Goal: Task Accomplishment & Management: Use online tool/utility

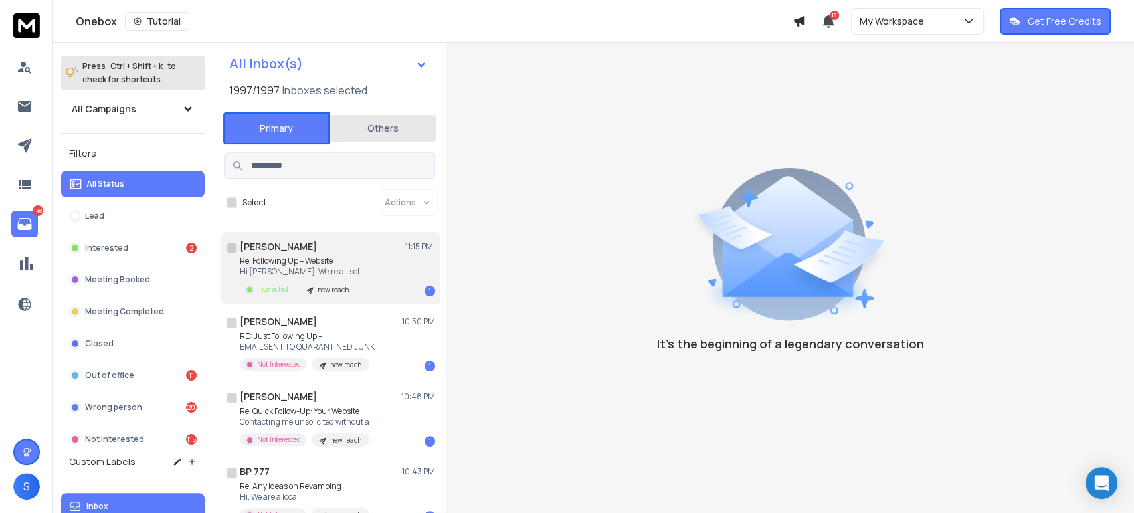
click at [359, 258] on div "Re: Following Up – Website Hi [PERSON_NAME], We're all set Interested new reach…" at bounding box center [337, 276] width 195 height 41
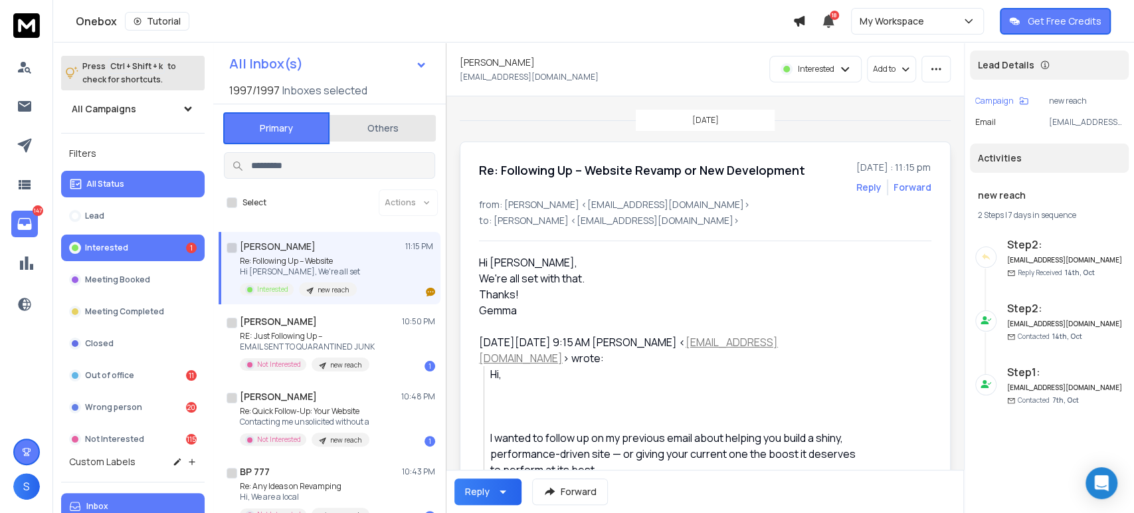
click at [149, 245] on button "Interested 1" at bounding box center [132, 247] width 143 height 27
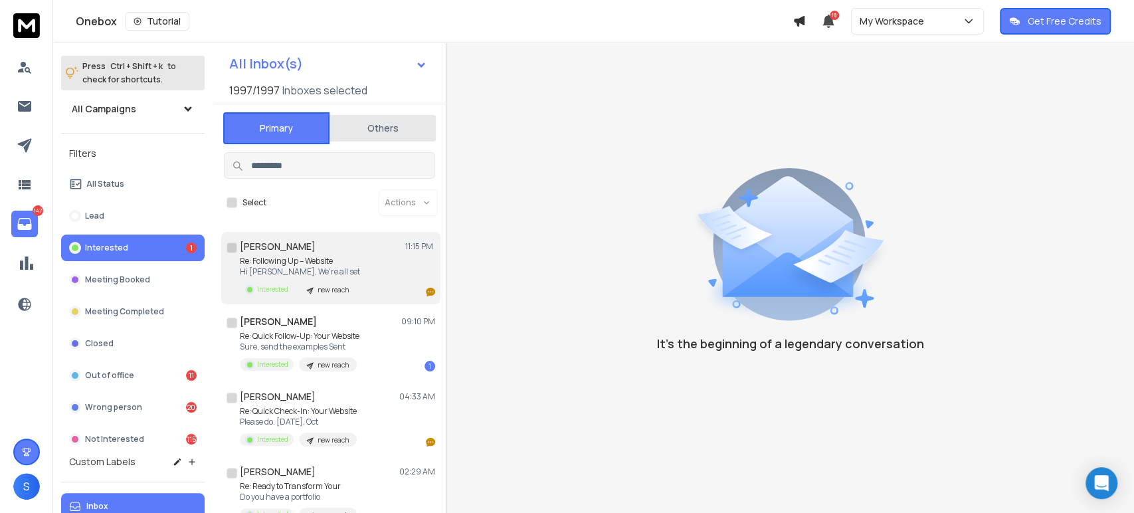
click at [334, 252] on div "[PERSON_NAME] 11:15 PM" at bounding box center [337, 246] width 195 height 13
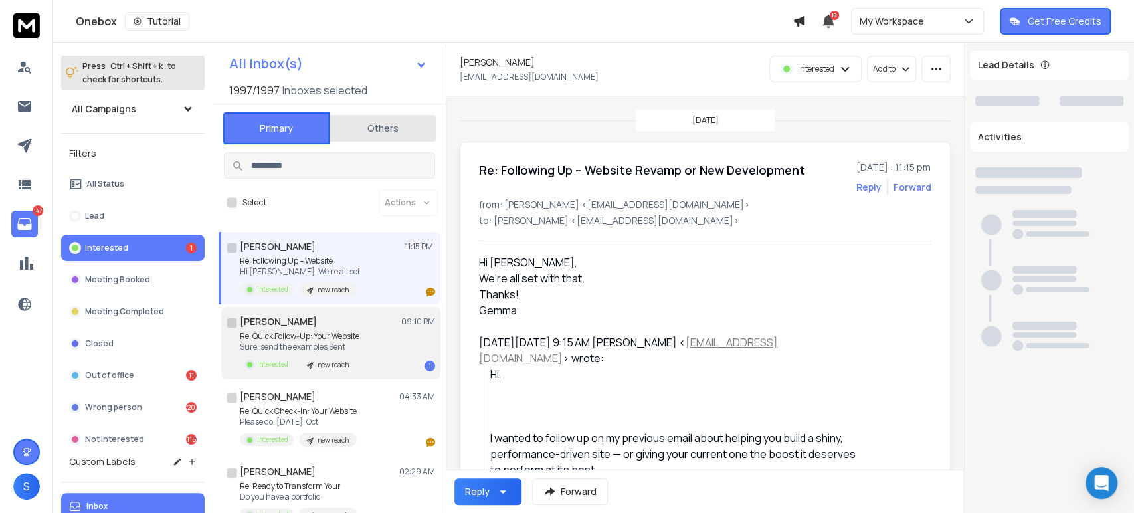
click at [328, 325] on div "[PERSON_NAME] 09:10 PM" at bounding box center [337, 321] width 195 height 13
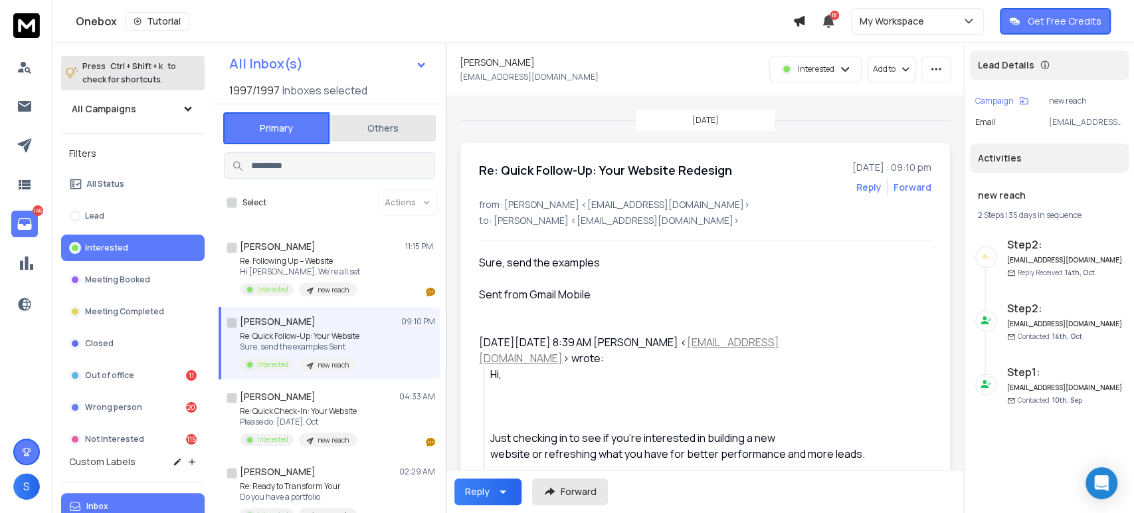
click at [587, 489] on button "Forward" at bounding box center [570, 491] width 76 height 27
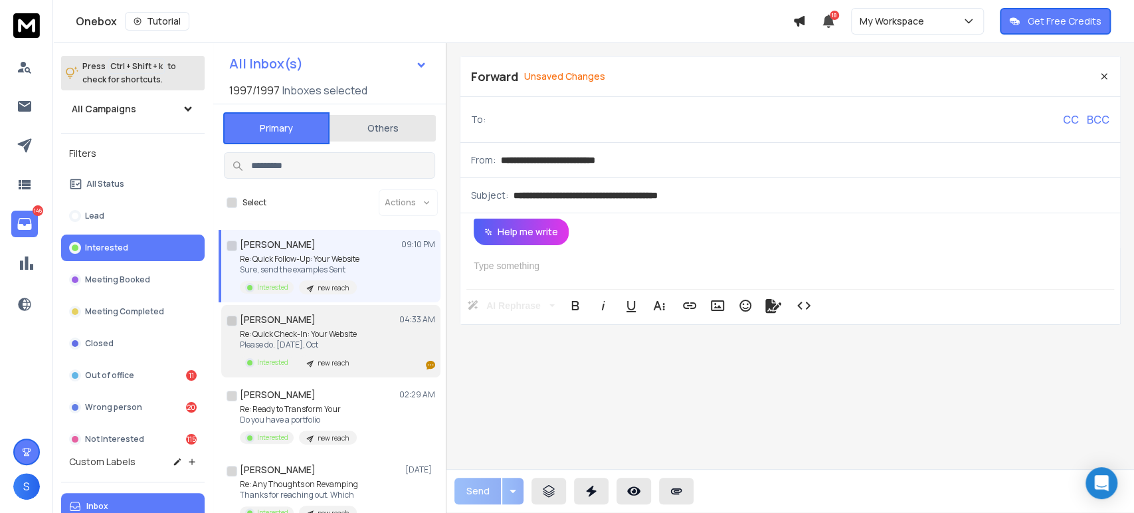
scroll to position [147, 0]
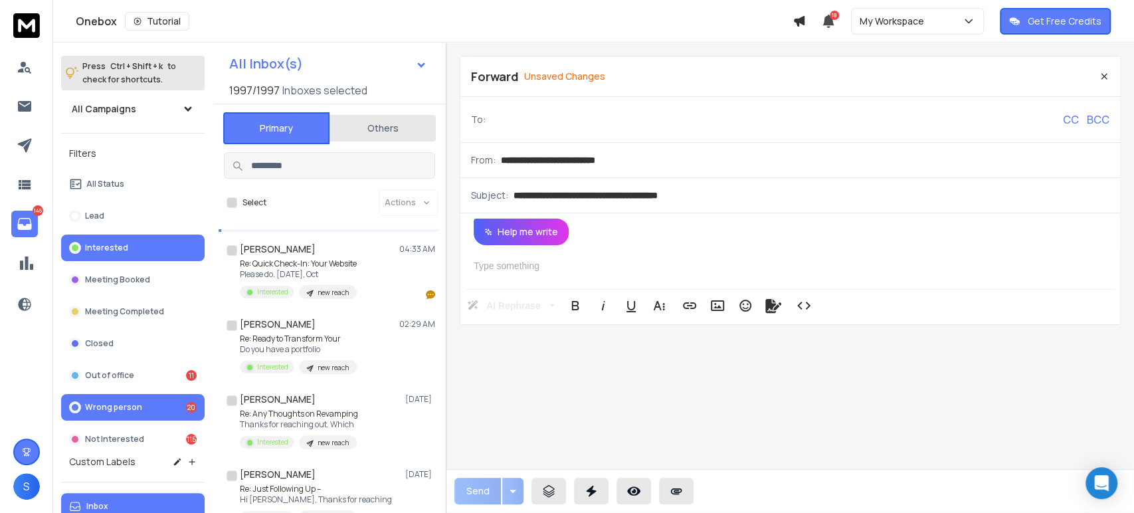
click at [133, 399] on button "Wrong person 20" at bounding box center [132, 407] width 143 height 27
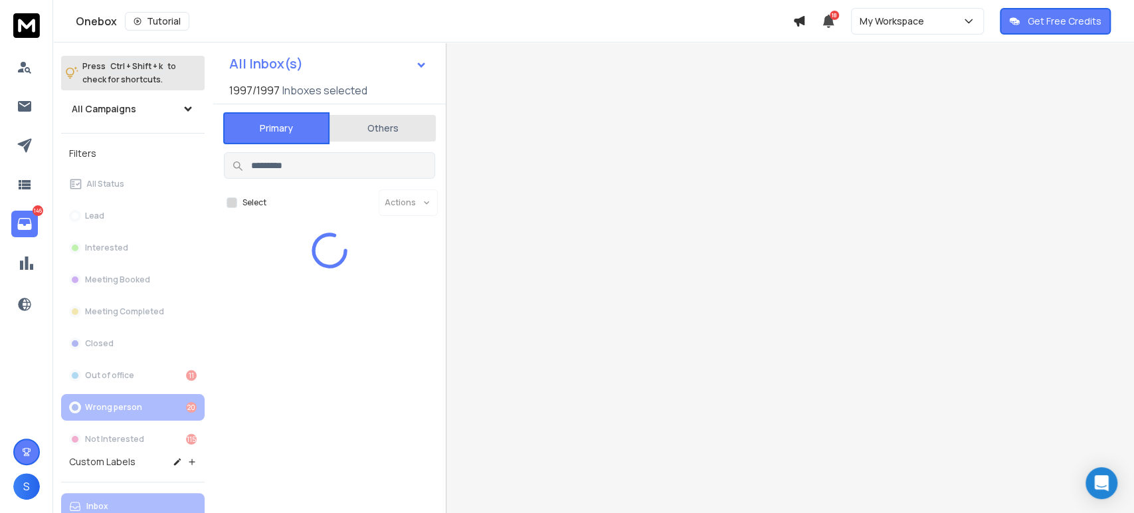
scroll to position [0, 0]
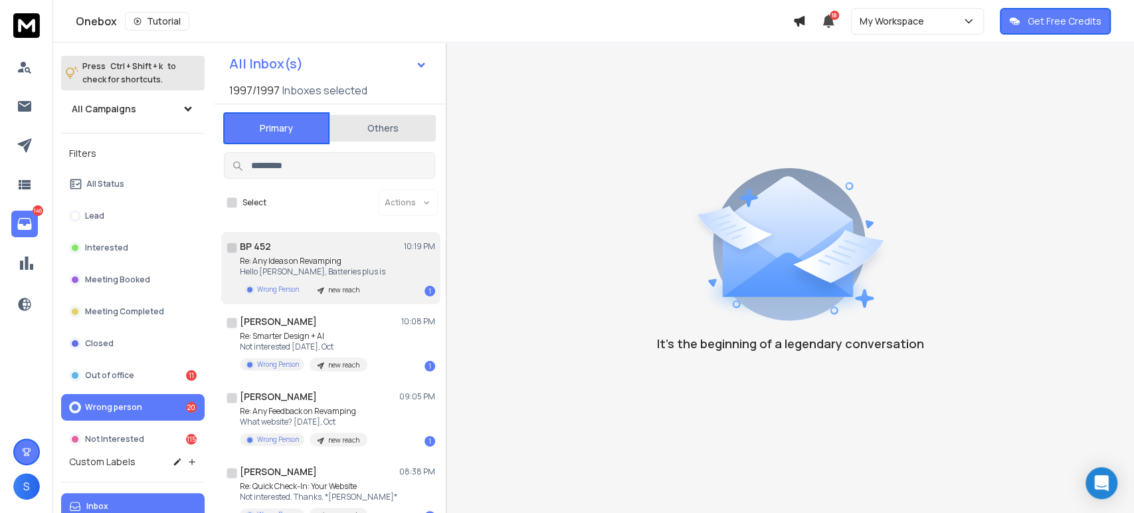
click at [375, 246] on div "BP 452 10:19 PM" at bounding box center [337, 246] width 195 height 13
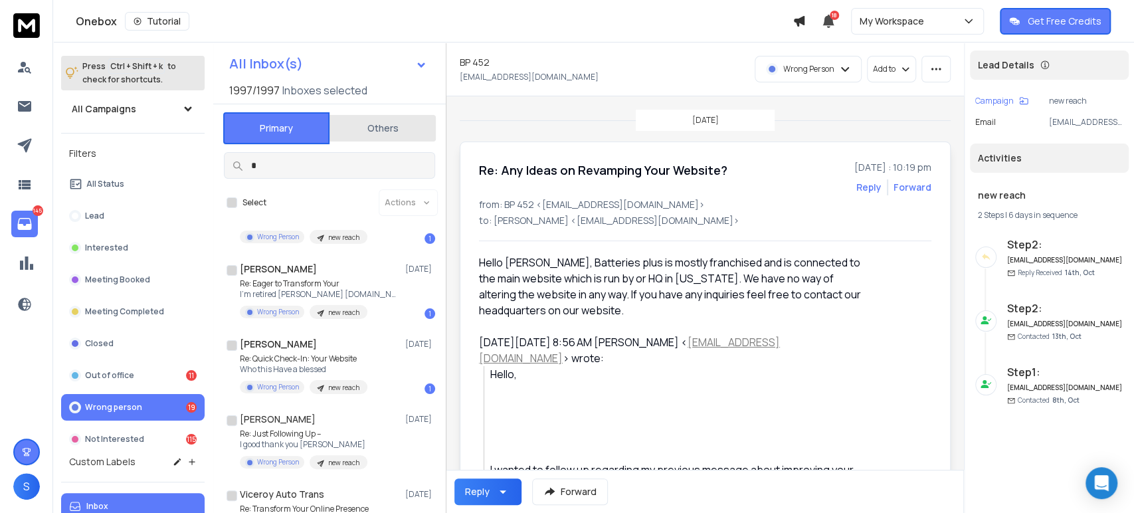
scroll to position [1402, 0]
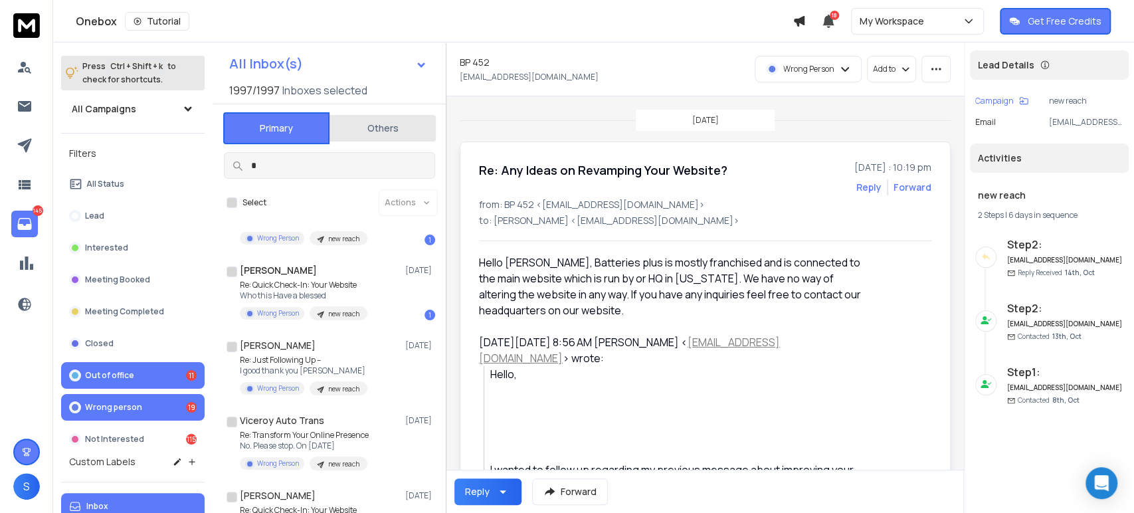
type input "*"
click at [160, 378] on button "Out of office 11" at bounding box center [132, 375] width 143 height 27
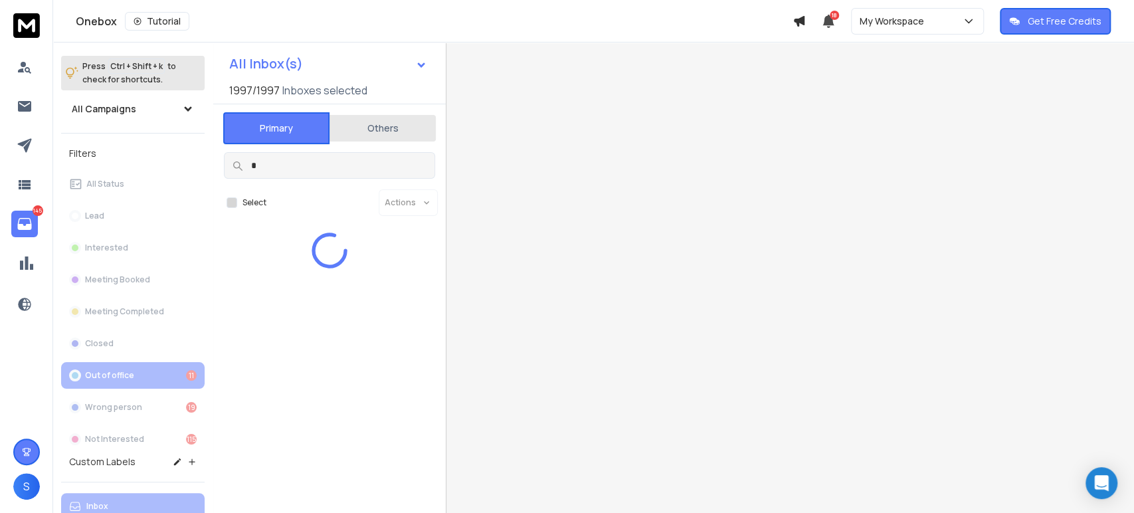
scroll to position [0, 0]
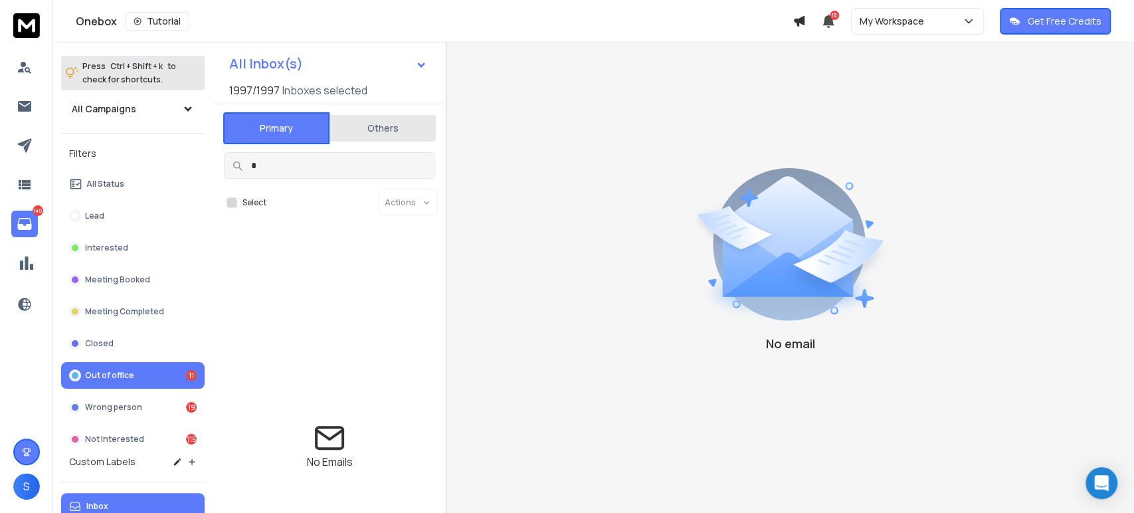
click at [160, 378] on button "Out of office 11" at bounding box center [132, 375] width 143 height 27
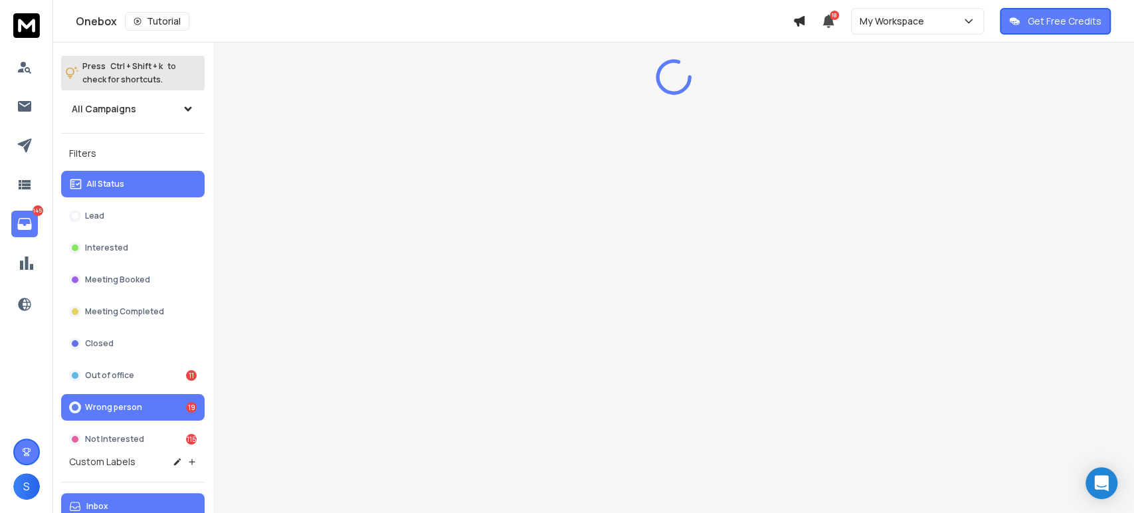
click at [106, 408] on p "Wrong person" at bounding box center [113, 407] width 57 height 11
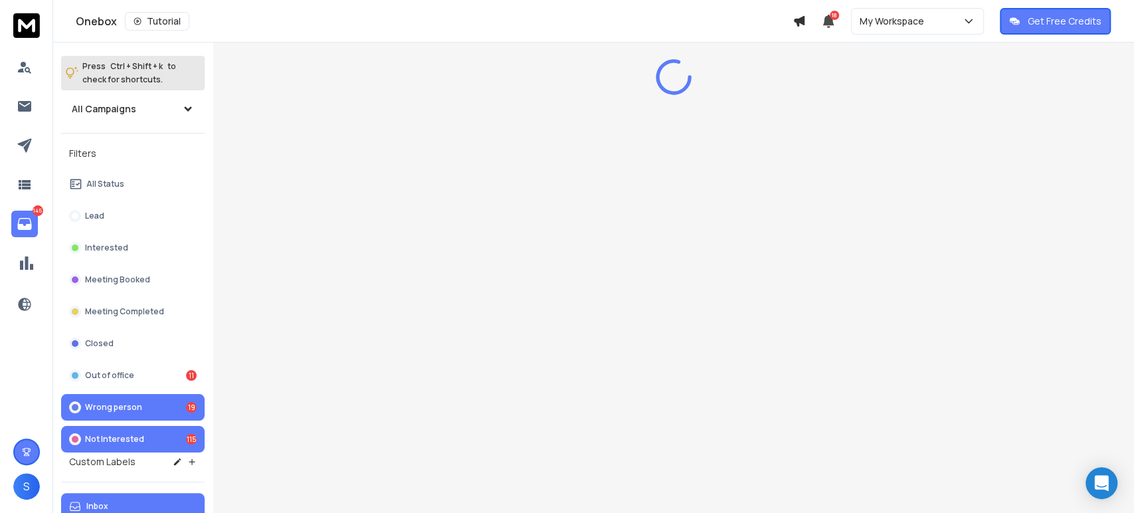
click at [108, 437] on p "Not Interested" at bounding box center [114, 439] width 59 height 11
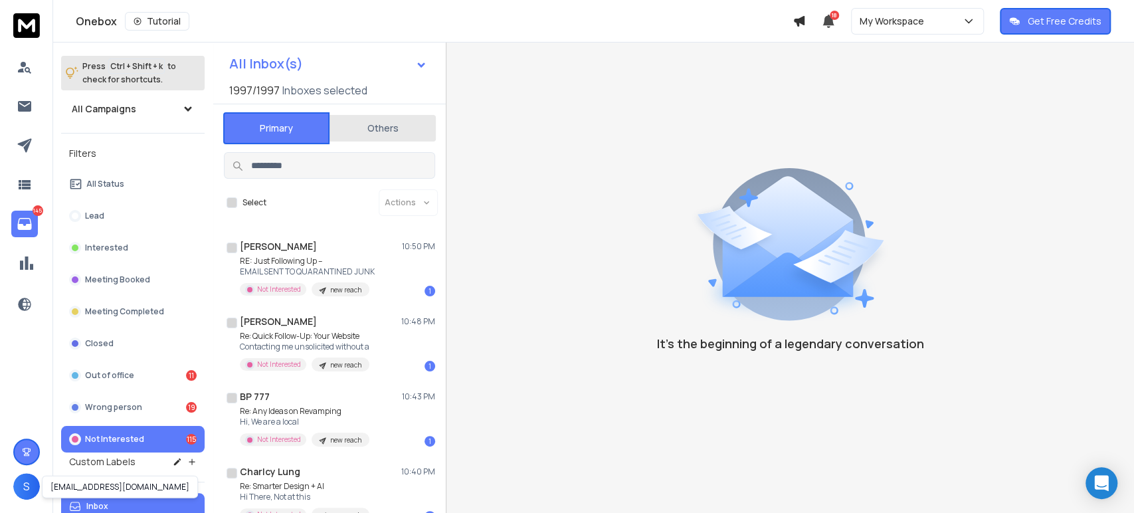
click at [19, 488] on span "S" at bounding box center [26, 486] width 27 height 27
